Goal: Task Accomplishment & Management: Manage account settings

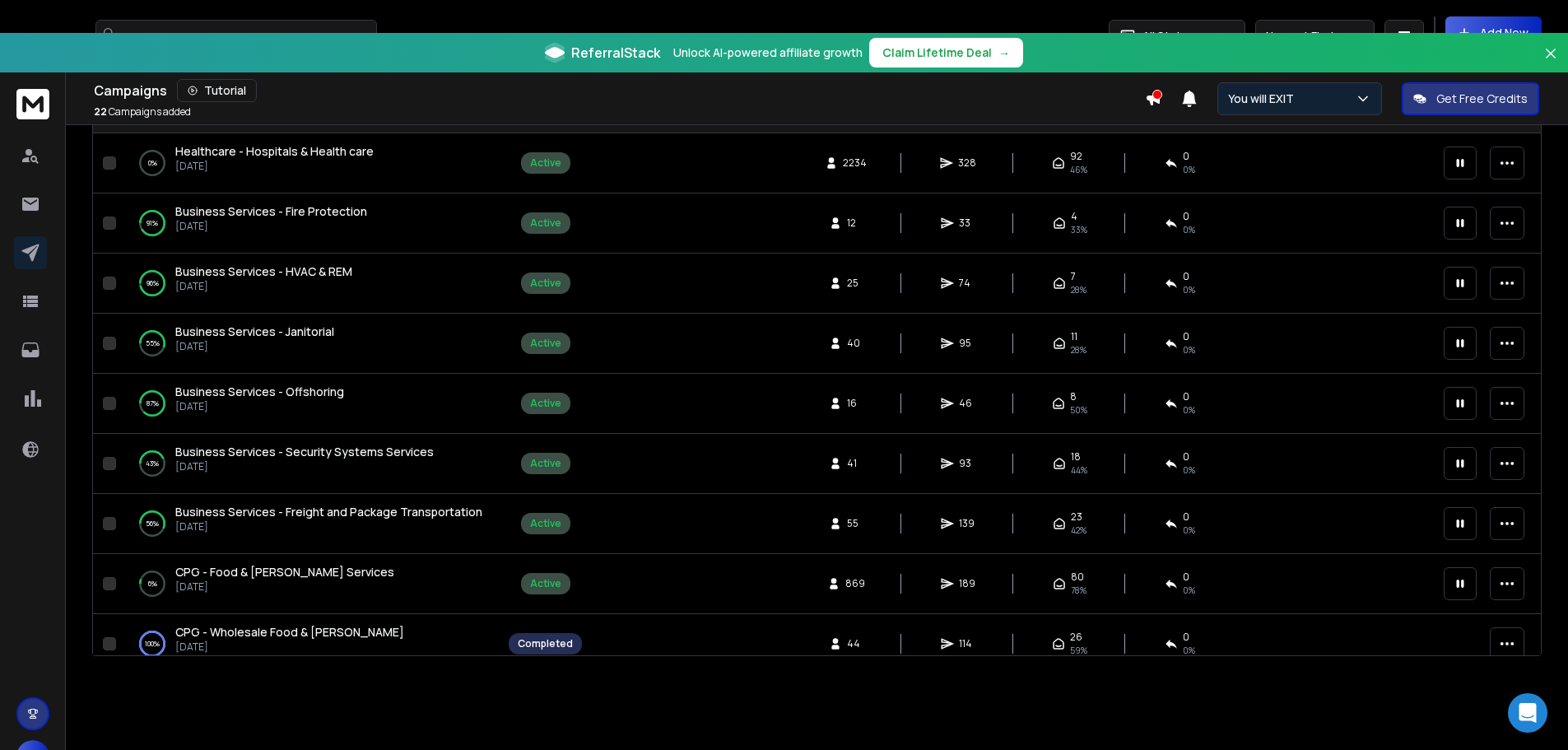
click at [1295, 83] on button "You will EXIT" at bounding box center [1299, 98] width 164 height 33
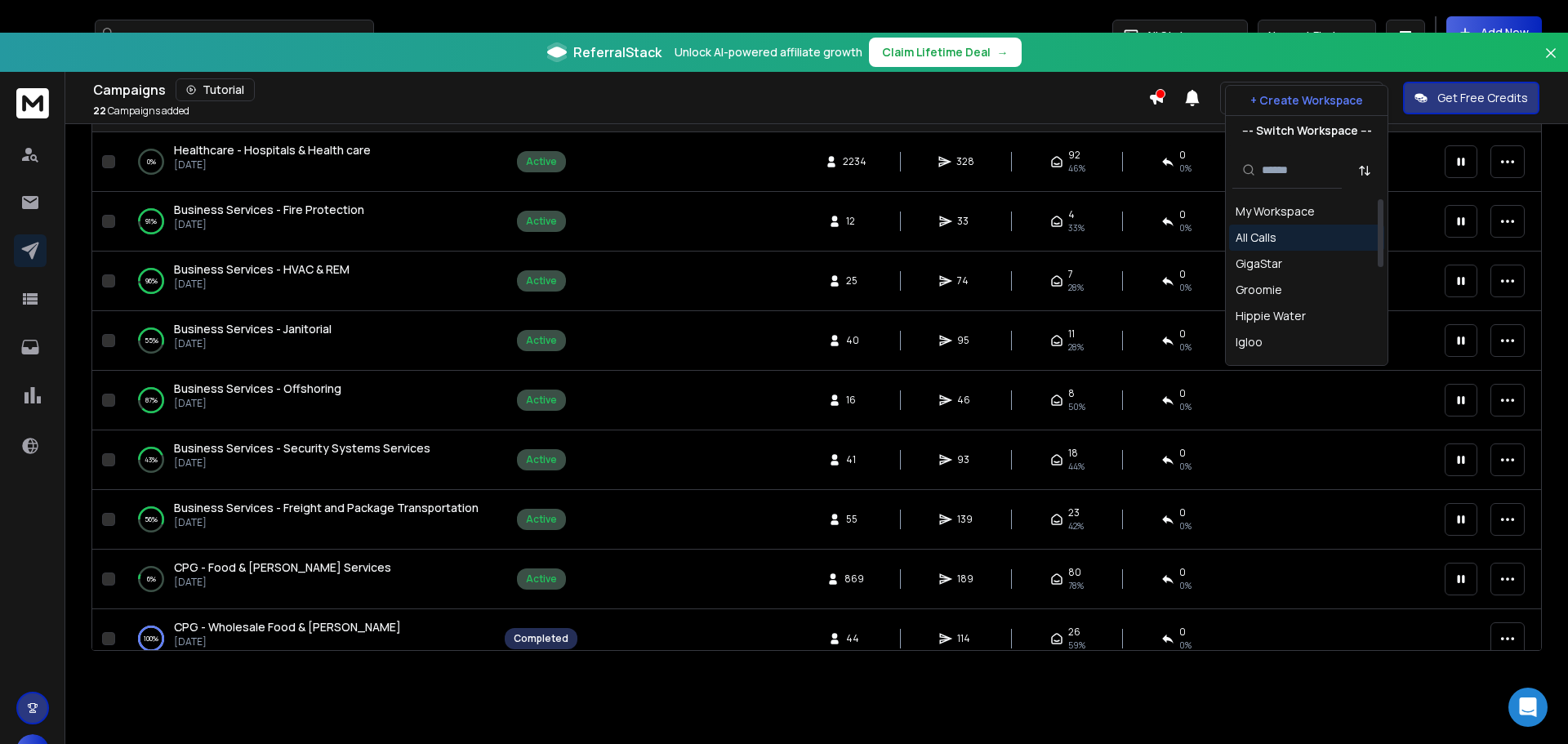
click at [1298, 239] on div "All Calls" at bounding box center [1307, 237] width 155 height 26
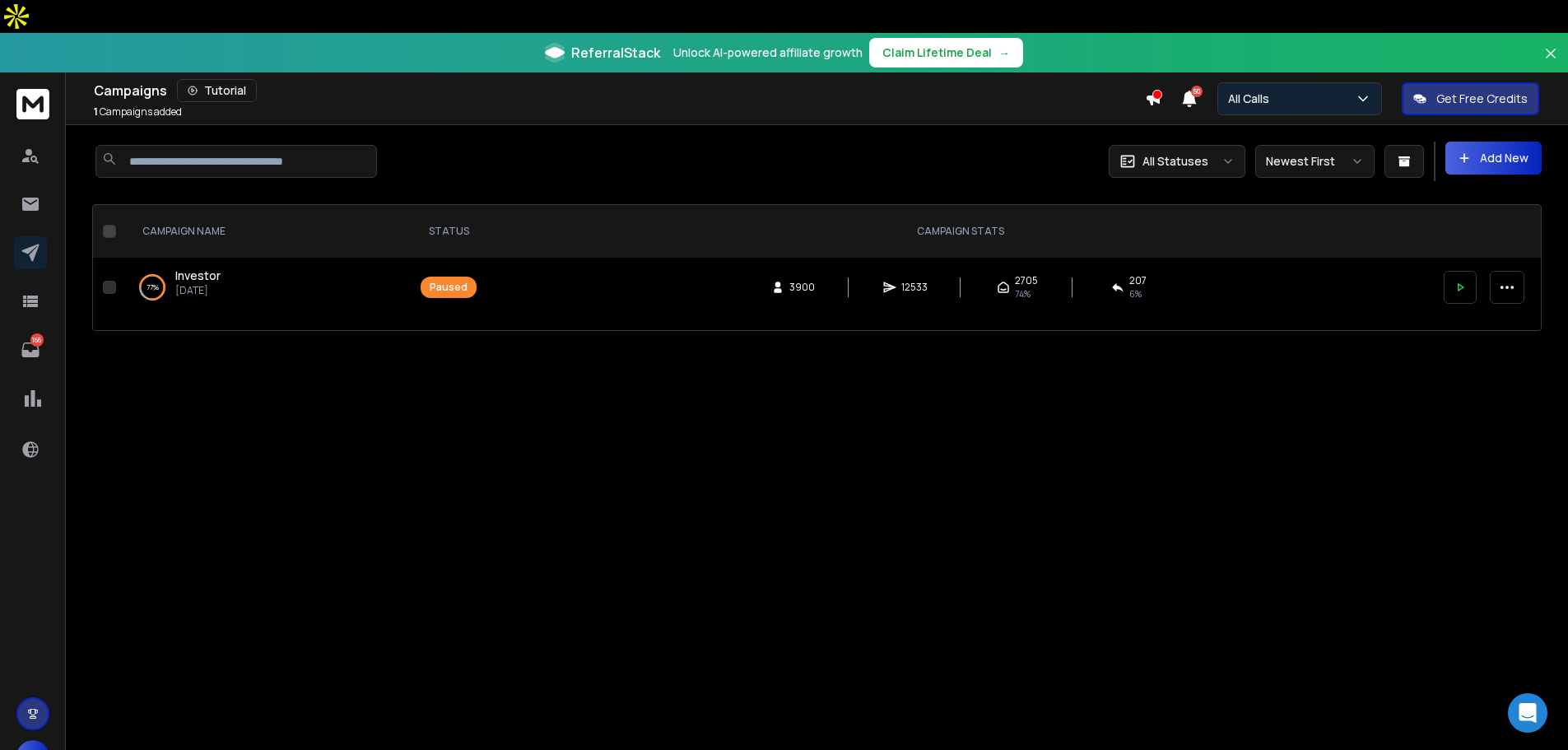
click at [1306, 91] on div "All Calls" at bounding box center [1299, 98] width 143 height 17
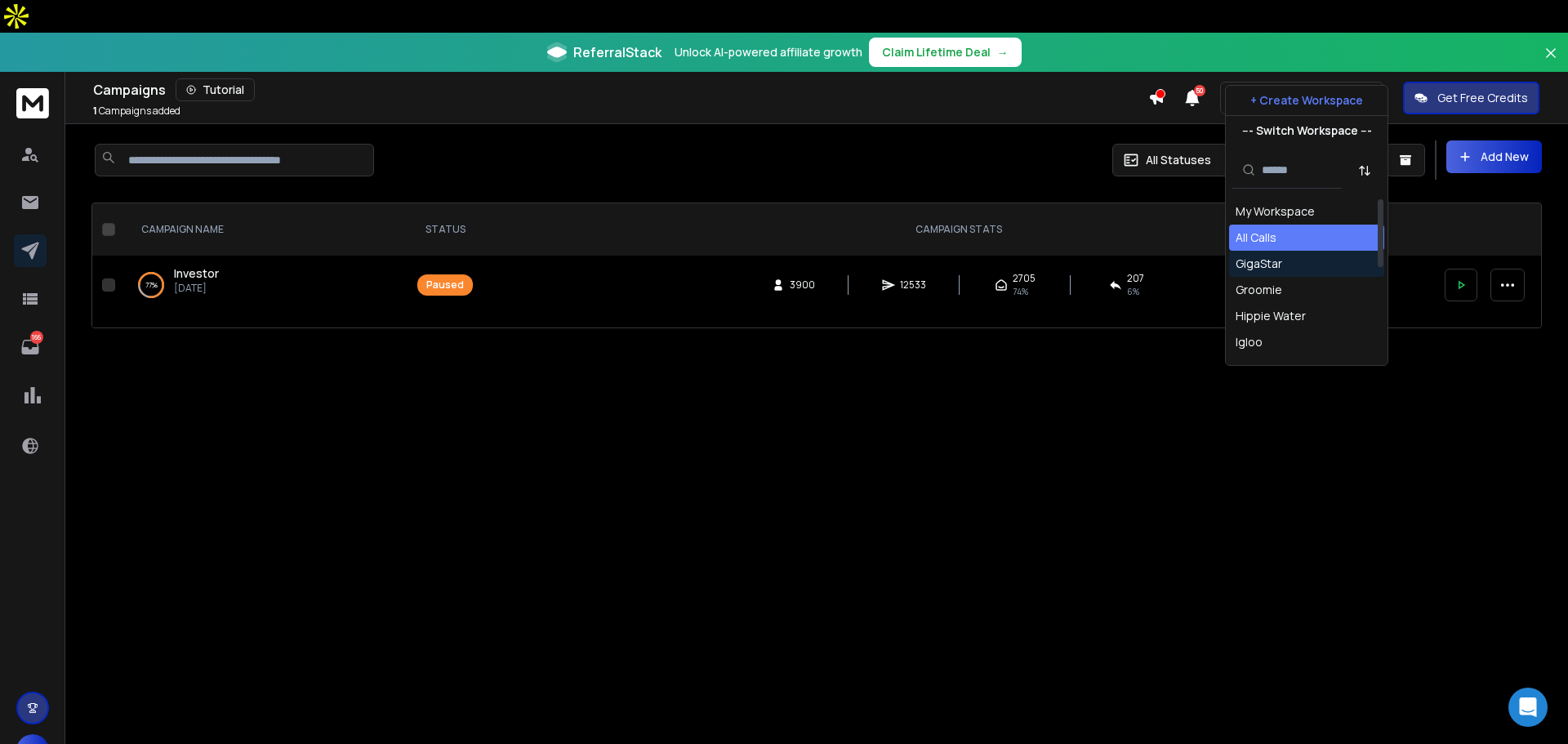
click at [1291, 271] on div "GigaStar" at bounding box center [1307, 263] width 155 height 26
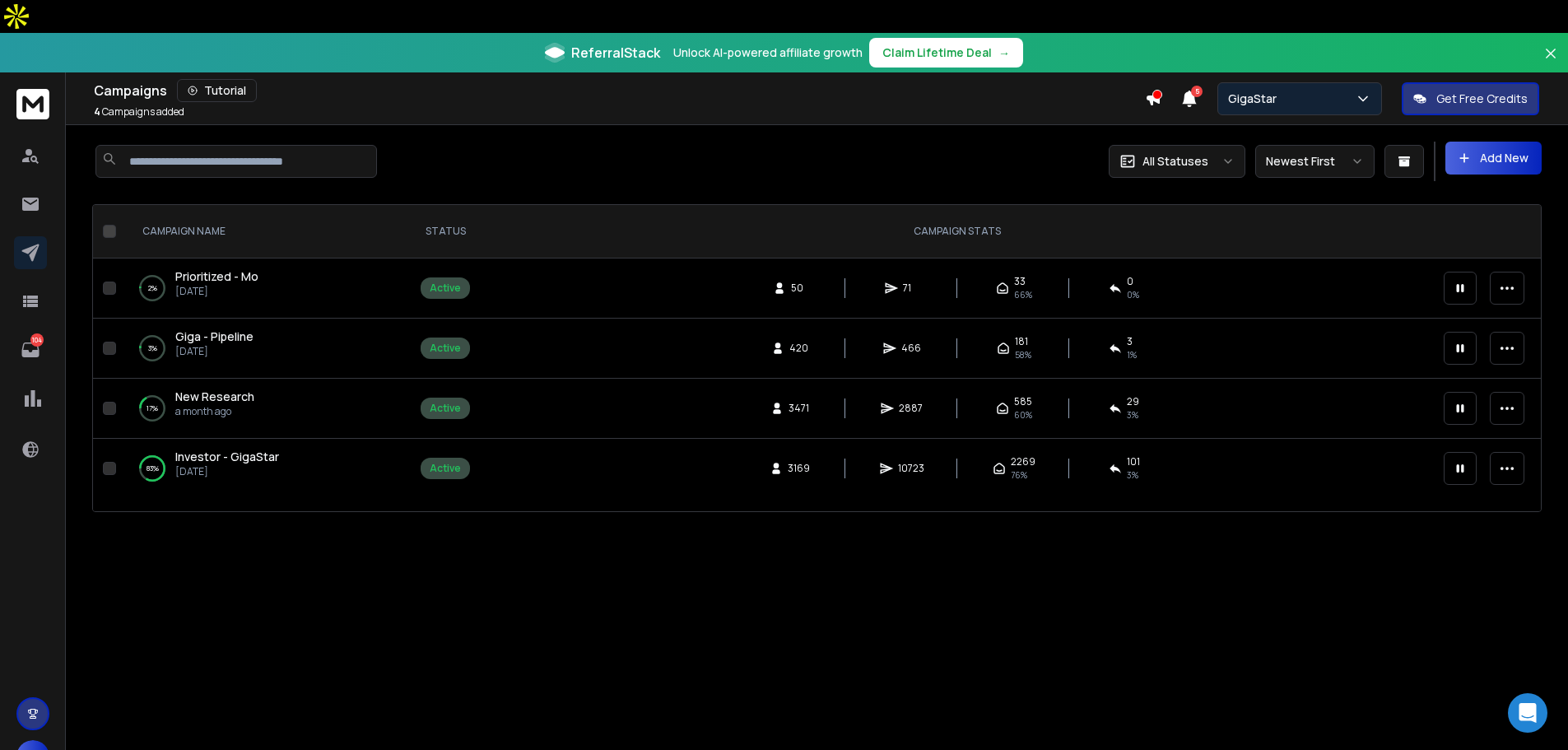
click at [1318, 83] on button "GigaStar" at bounding box center [1299, 98] width 164 height 33
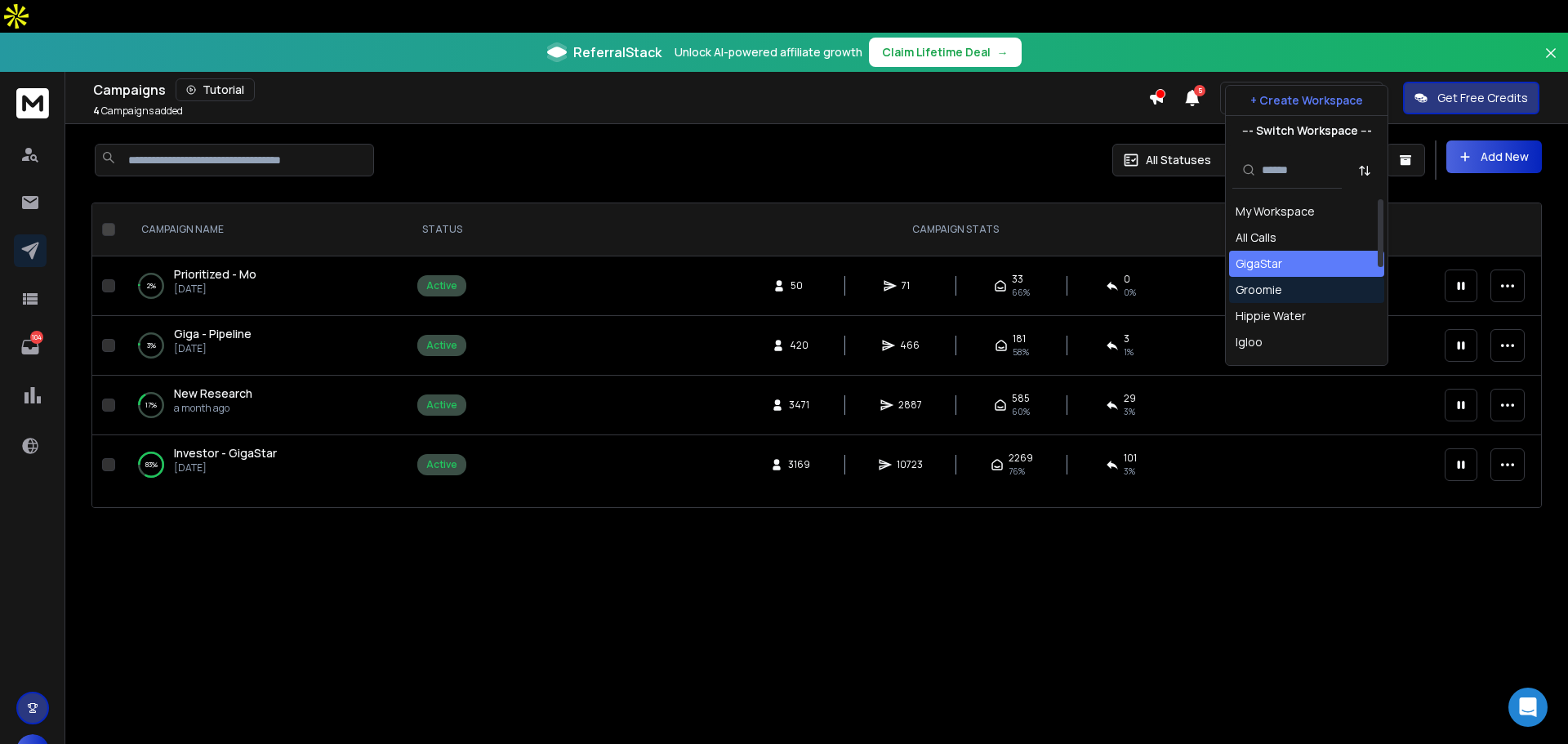
click at [1298, 288] on div "Groomie" at bounding box center [1307, 290] width 155 height 26
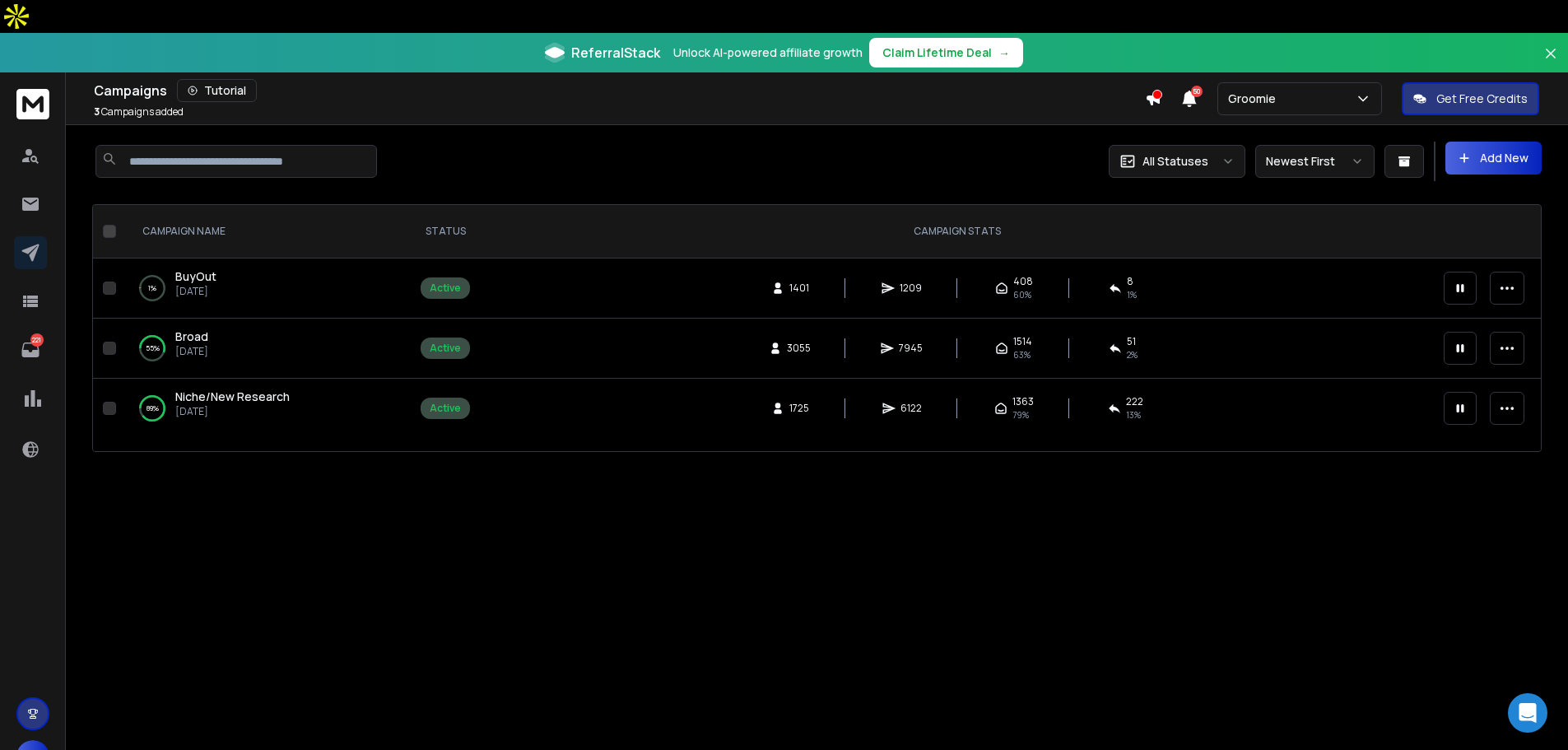
click at [1315, 83] on div "Campaigns Tutorial 3 Campaigns added 50 Groomie Get Free Credits" at bounding box center [784, 98] width 1568 height 53
click at [1316, 91] on div "Groomie" at bounding box center [1299, 98] width 143 height 17
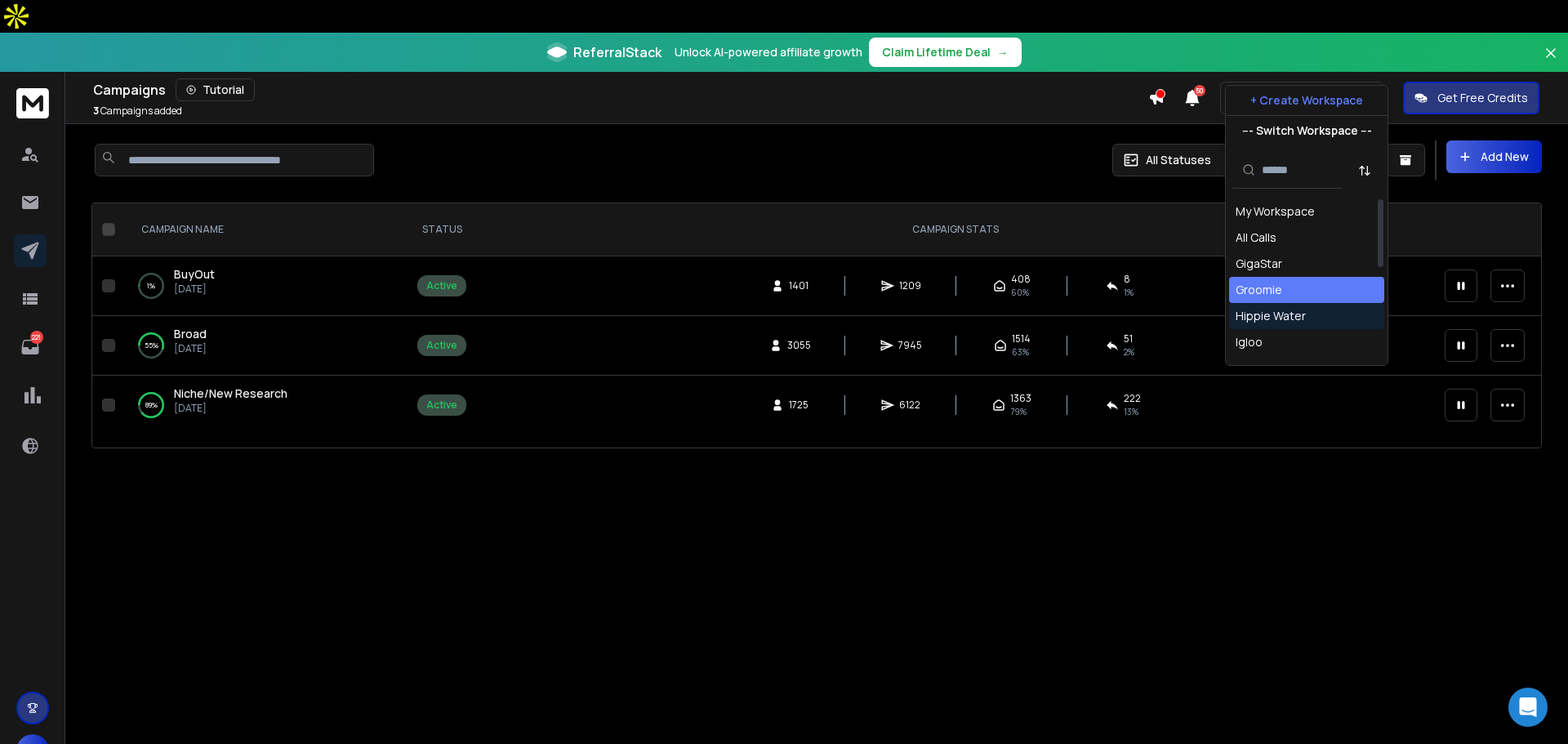
click at [1297, 314] on div "Hippie Water" at bounding box center [1270, 316] width 70 height 17
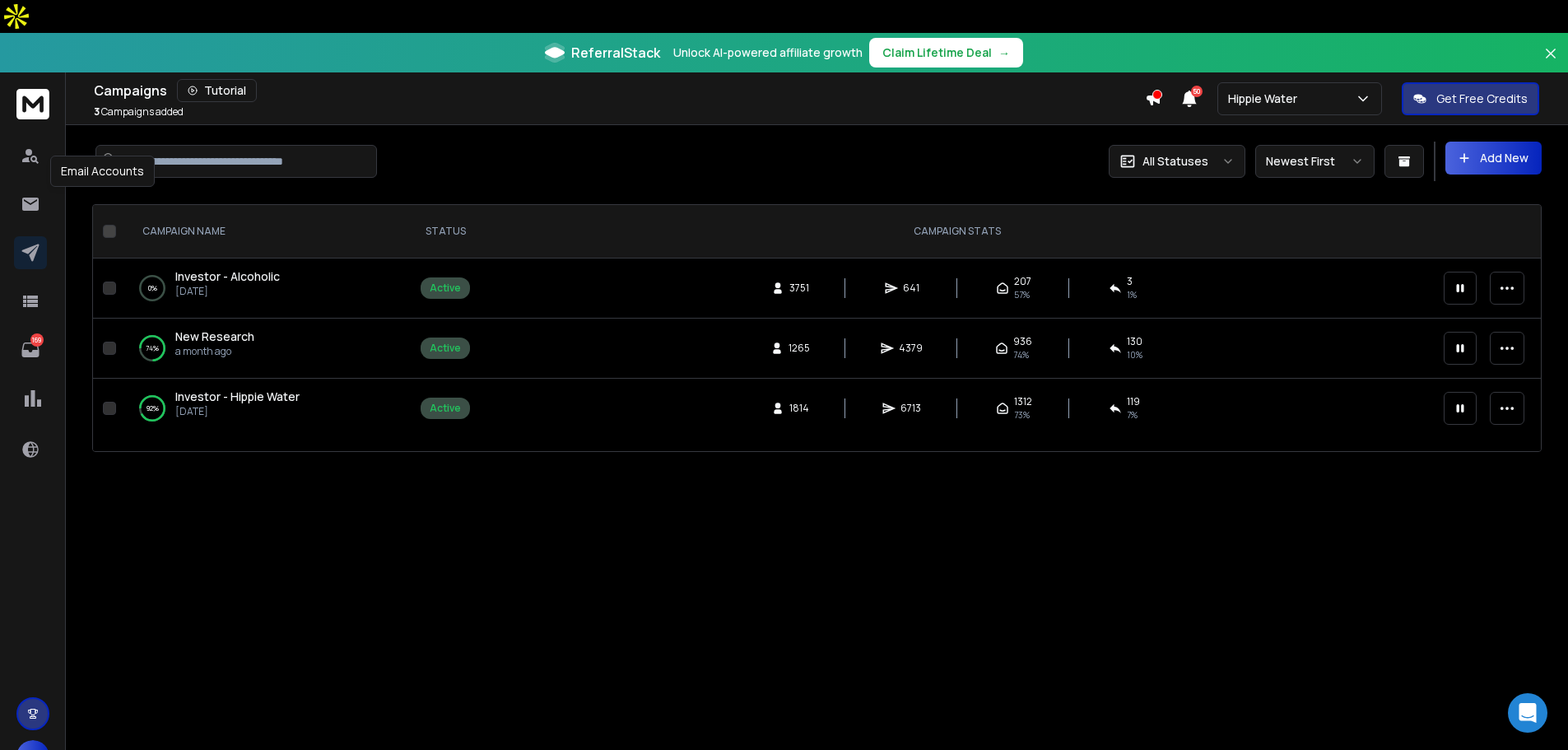
drag, startPoint x: 19, startPoint y: 173, endPoint x: 61, endPoint y: 190, distance: 45.3
click at [20, 194] on icon at bounding box center [30, 204] width 19 height 19
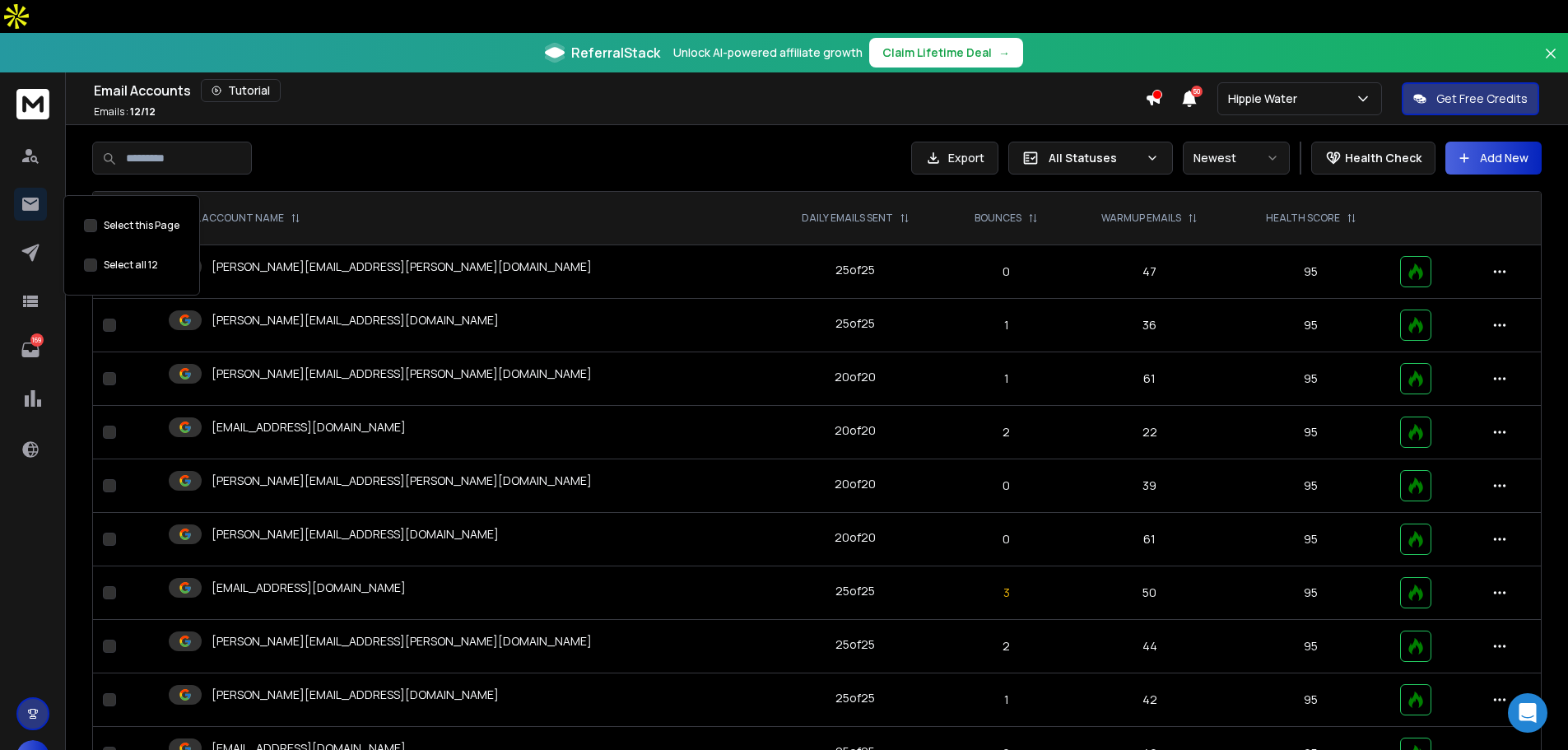
click at [112, 212] on button "Select this Page" at bounding box center [109, 218] width 13 height 13
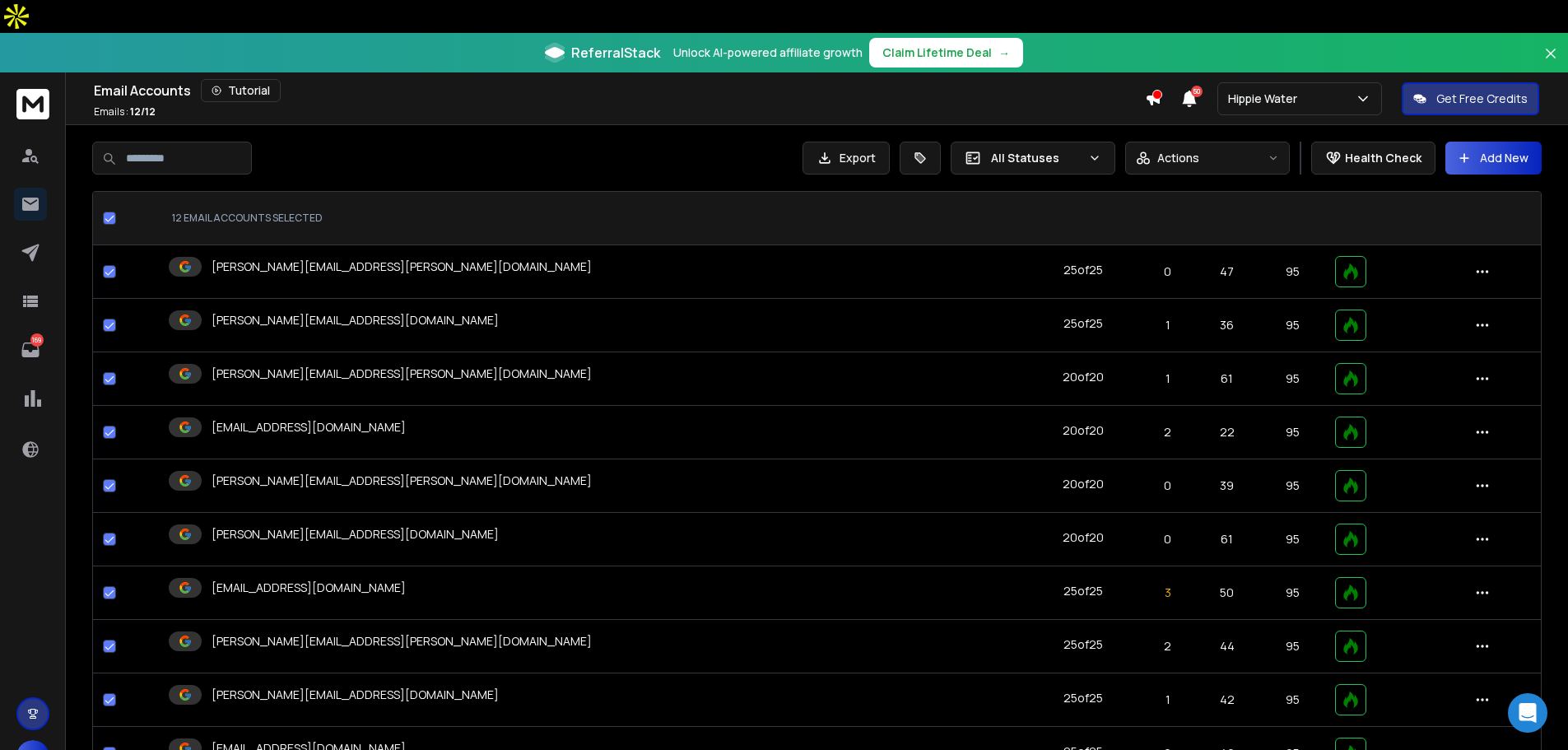
click at [1063, 262] on div "25 of 25" at bounding box center [1083, 270] width 40 height 17
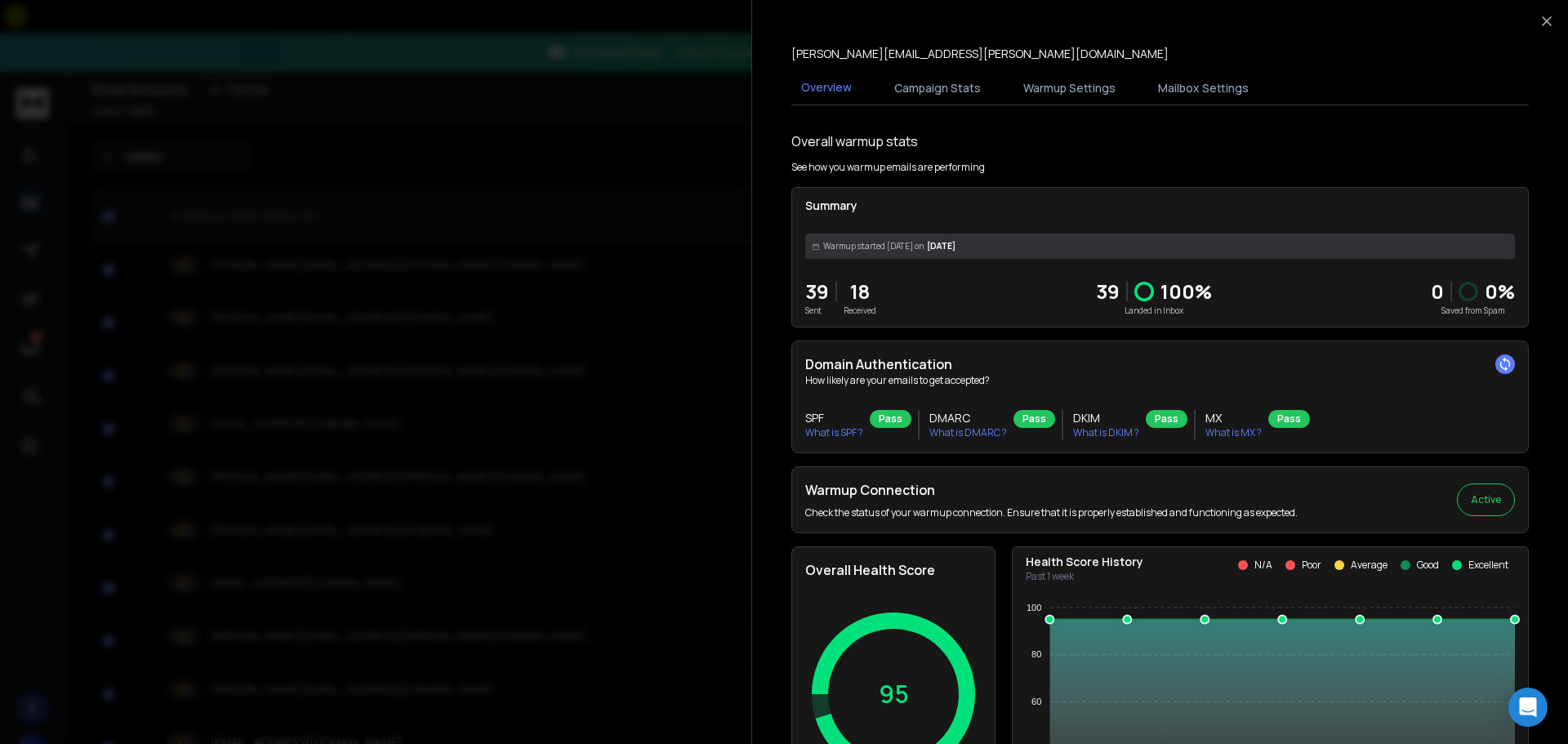
click at [952, 82] on button "Campaign Stats" at bounding box center [938, 87] width 106 height 36
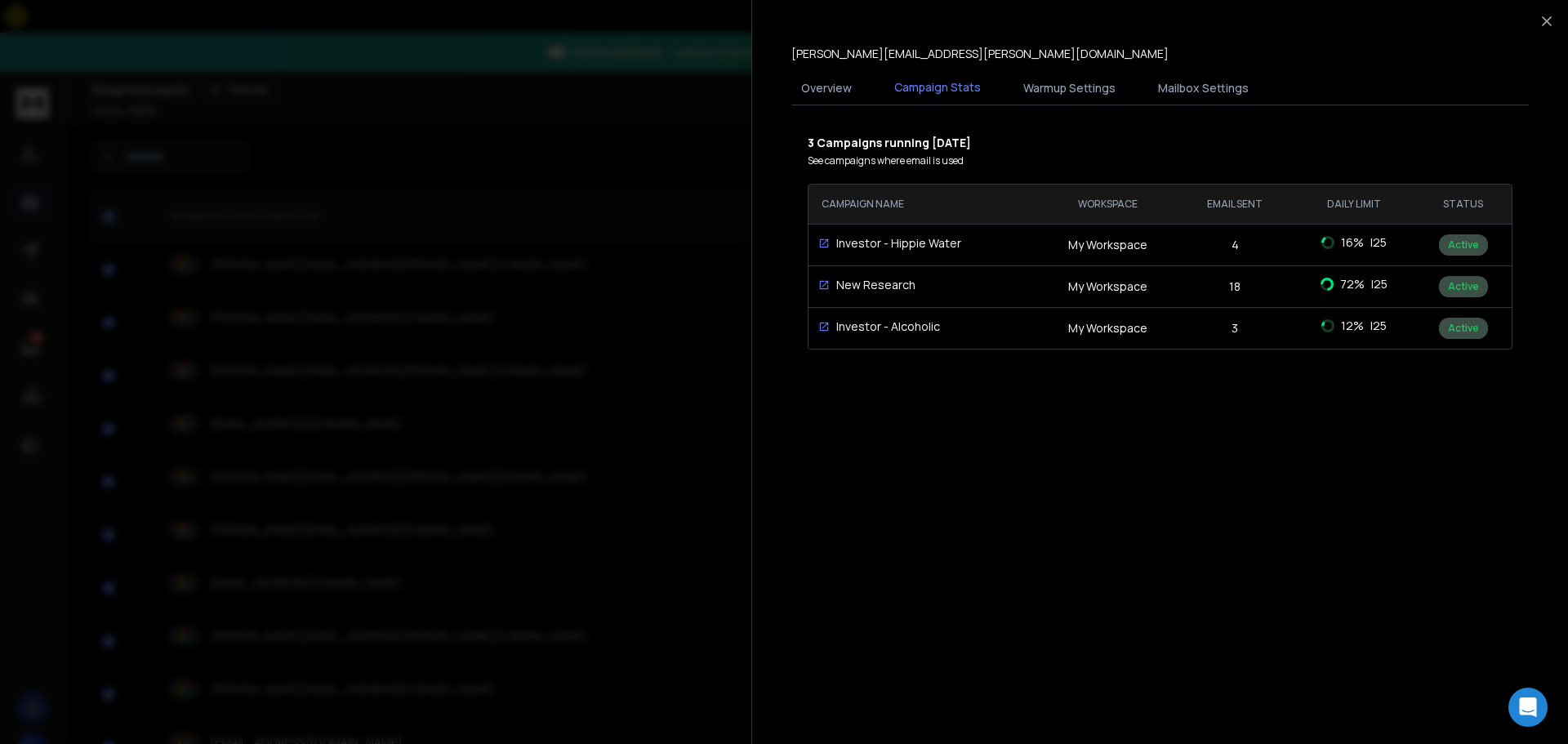
click at [1071, 82] on button "Warmup Settings" at bounding box center [1069, 87] width 112 height 36
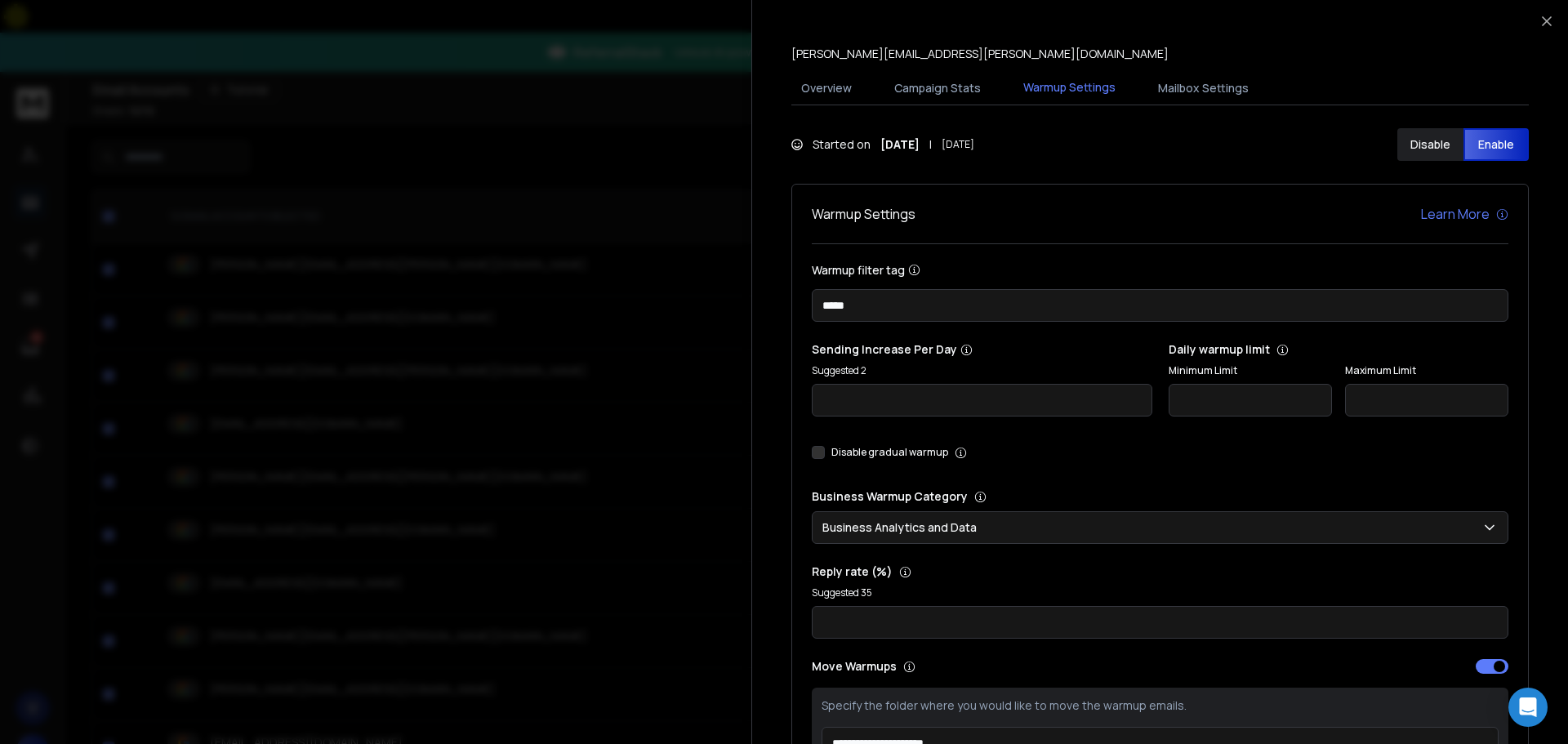
click at [1182, 68] on div "**********" at bounding box center [1160, 506] width 777 height 973
click at [1190, 75] on button "Mailbox Settings" at bounding box center [1203, 87] width 110 height 36
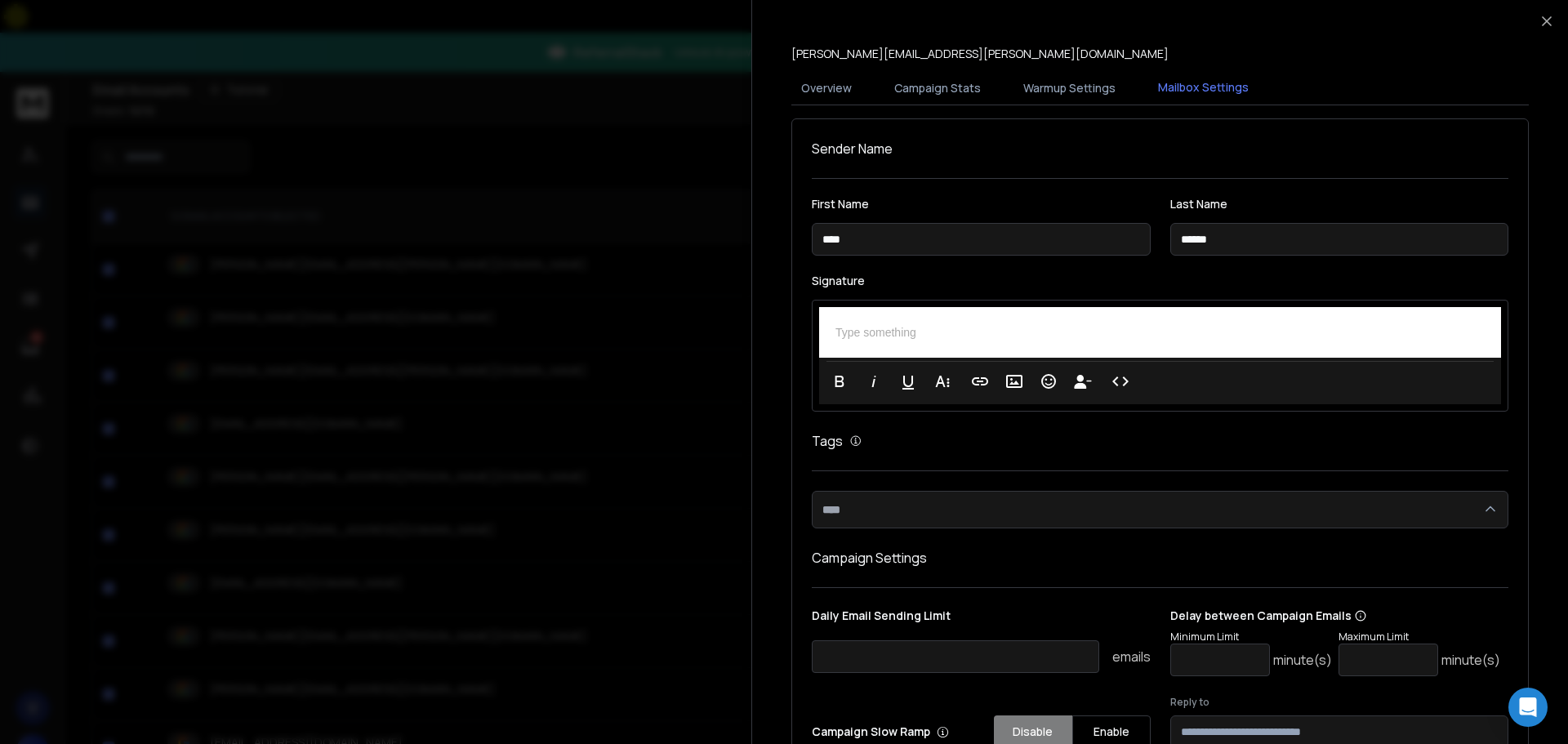
scroll to position [82, 0]
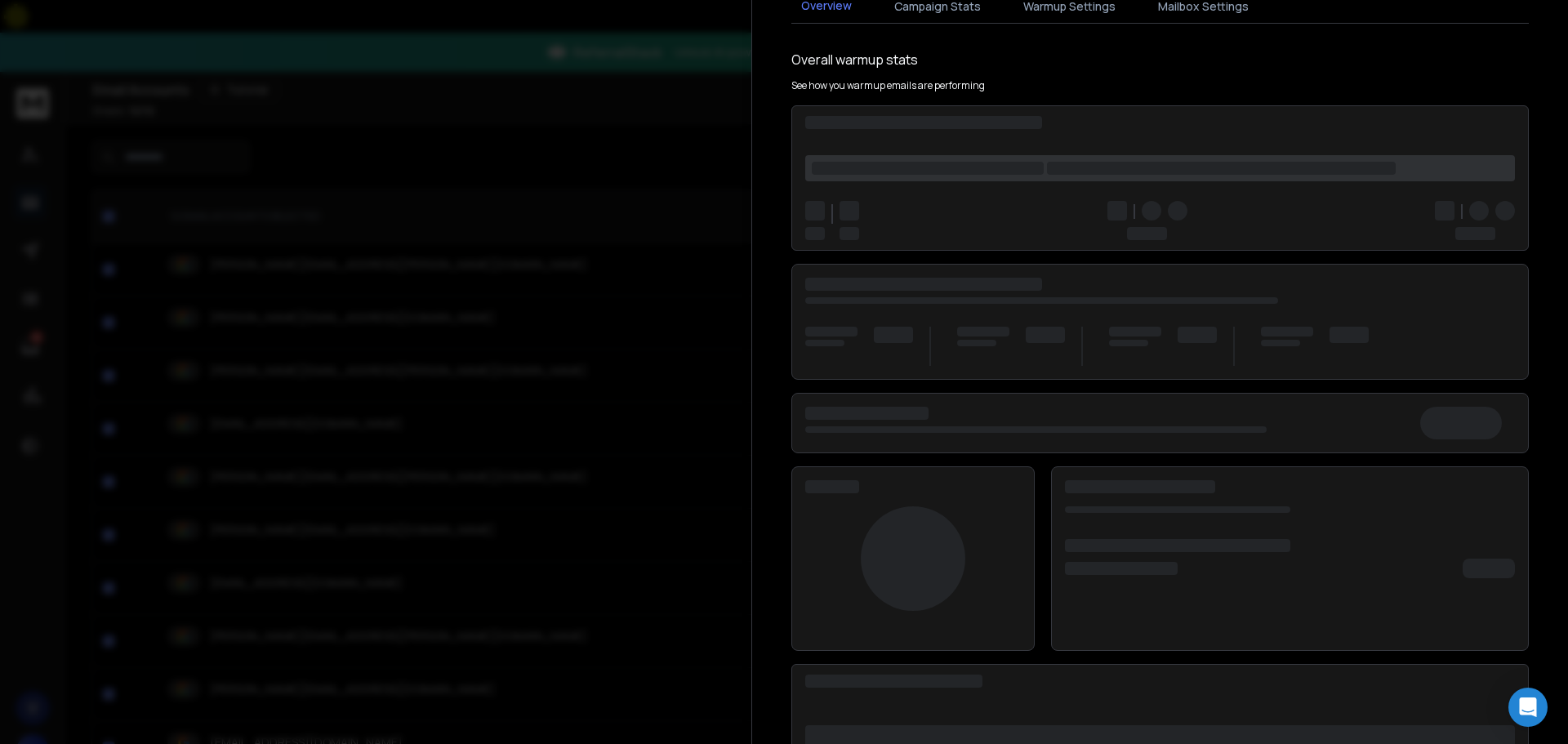
click at [428, 308] on div at bounding box center [784, 372] width 1568 height 744
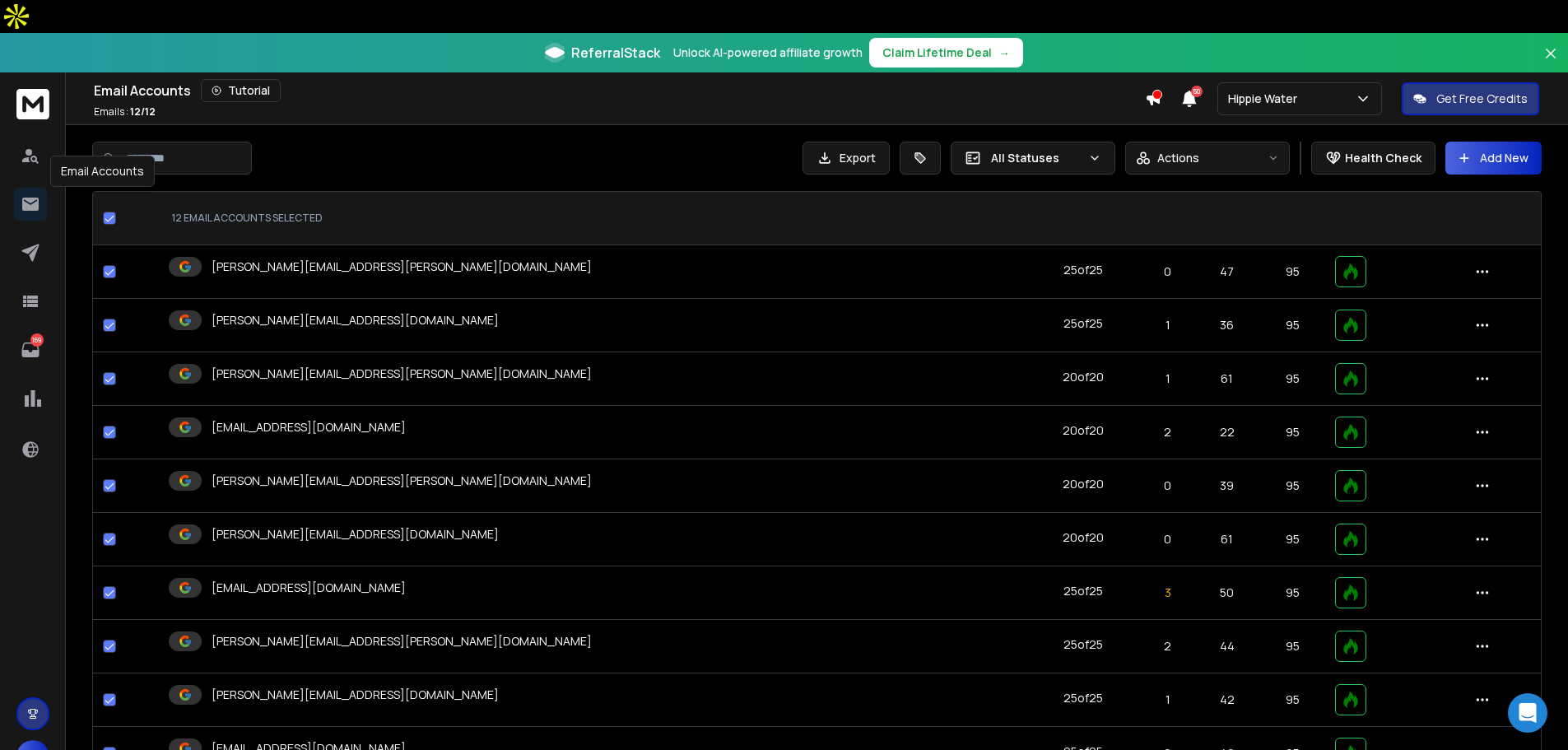
click at [41, 187] on link at bounding box center [30, 203] width 33 height 33
click at [1311, 83] on button "Hippie Water" at bounding box center [1299, 98] width 164 height 33
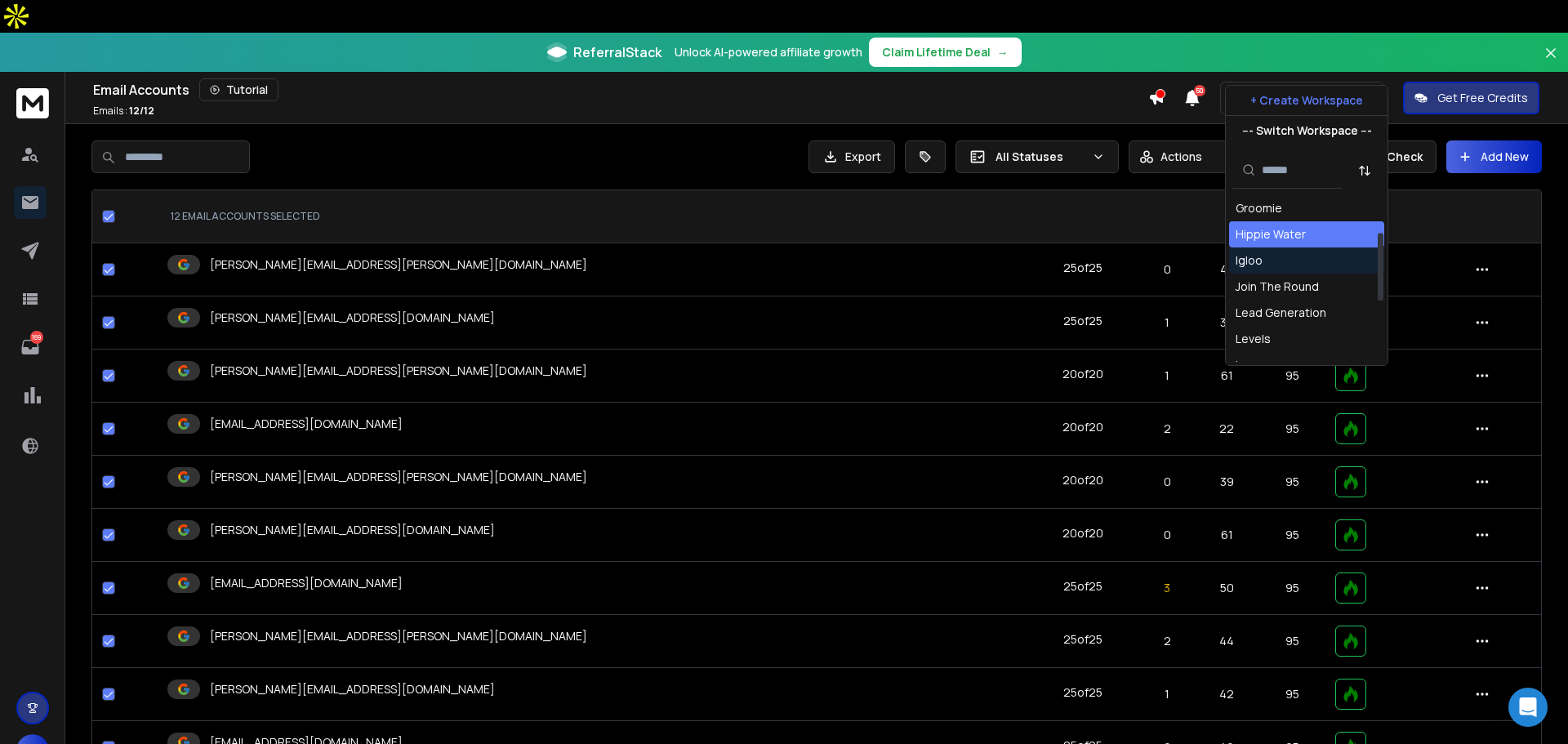
click at [1293, 263] on div "Igloo" at bounding box center [1307, 261] width 155 height 26
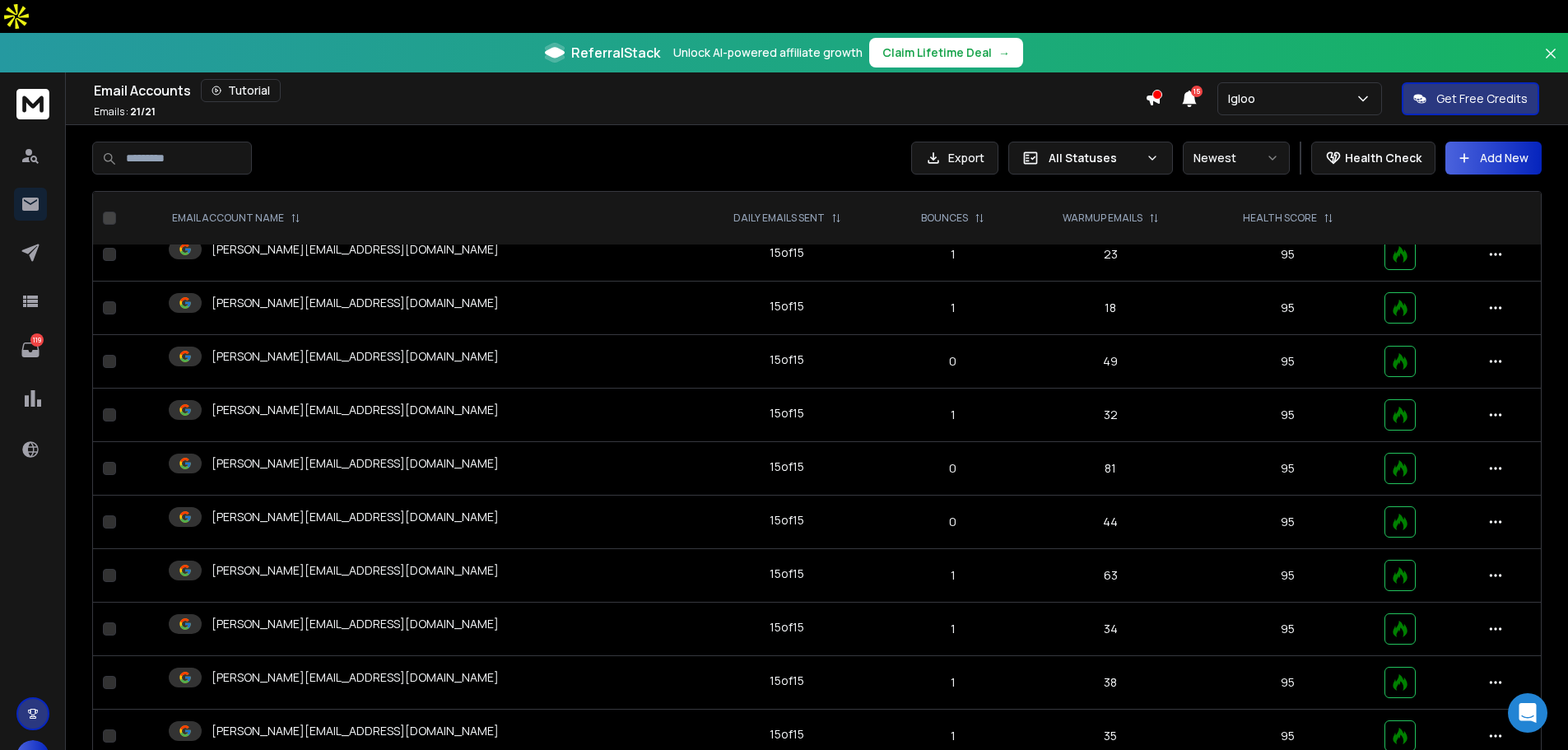
scroll to position [194, 0]
